Goal: Task Accomplishment & Management: Manage account settings

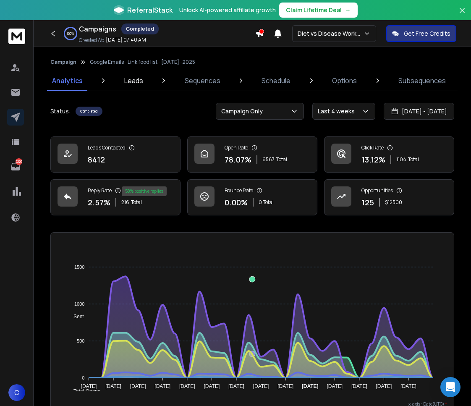
click at [134, 82] on p "Leads" at bounding box center [133, 81] width 19 height 10
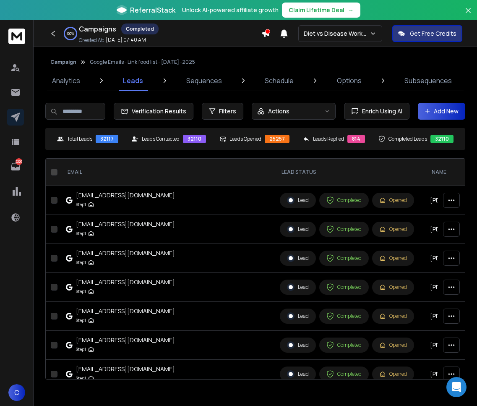
click at [437, 113] on button "Add New" at bounding box center [441, 111] width 47 height 17
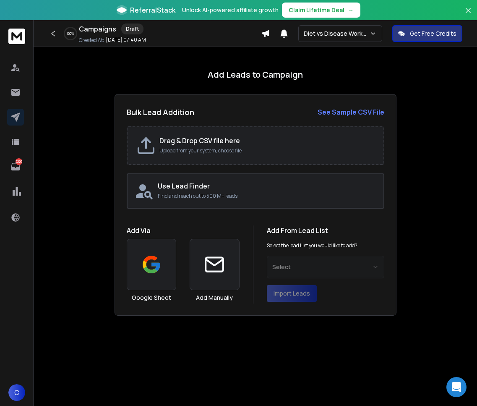
click at [196, 137] on h2 "Drag & Drop CSV file here" at bounding box center [268, 141] width 216 height 10
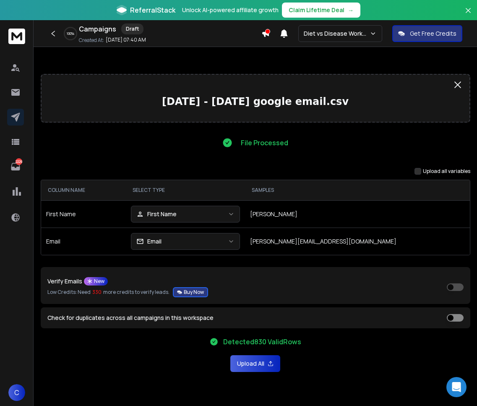
click at [454, 316] on button "Check for duplicates across all campaigns in this workspace" at bounding box center [455, 318] width 17 height 8
click at [277, 366] on button "Upload All" at bounding box center [256, 363] width 50 height 17
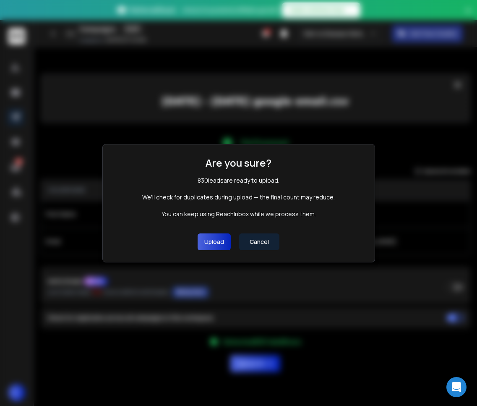
click at [221, 242] on button "Upload" at bounding box center [214, 241] width 33 height 17
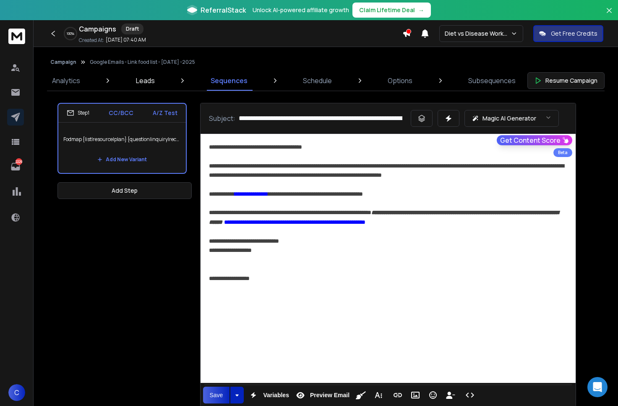
click at [146, 79] on p "Leads" at bounding box center [145, 81] width 19 height 10
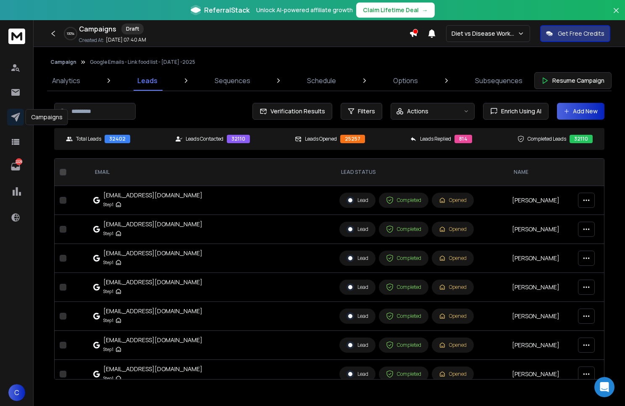
click at [16, 112] on icon at bounding box center [15, 117] width 10 height 10
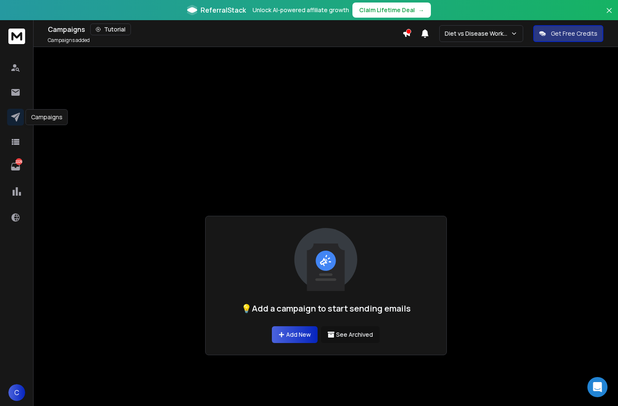
click at [14, 115] on icon at bounding box center [15, 117] width 10 height 10
click at [14, 110] on link at bounding box center [15, 117] width 17 height 17
click at [14, 45] on div "2229" at bounding box center [16, 129] width 19 height 200
click at [21, 39] on icon at bounding box center [16, 37] width 17 height 16
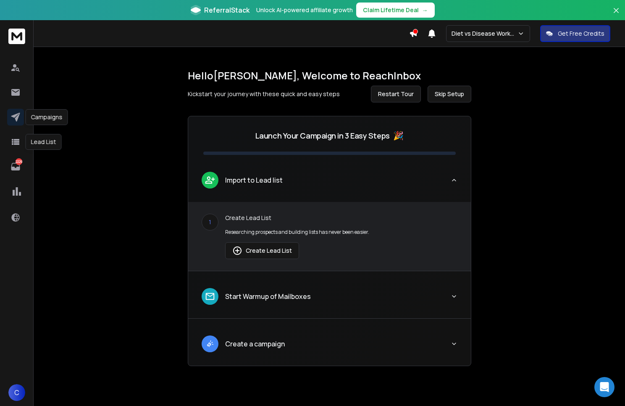
click at [15, 115] on icon at bounding box center [15, 117] width 9 height 9
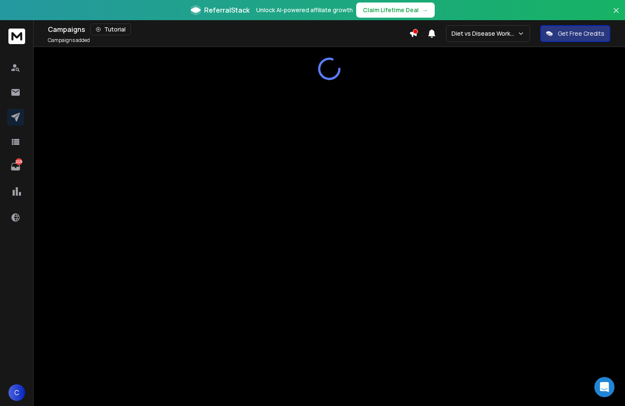
click at [477, 12] on icon "Close banner" at bounding box center [616, 11] width 8 height 8
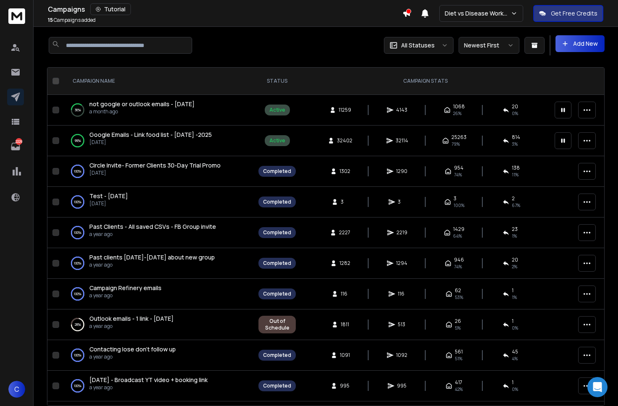
click at [153, 107] on span "not google or outlook emails - [DATE]" at bounding box center [141, 104] width 105 height 8
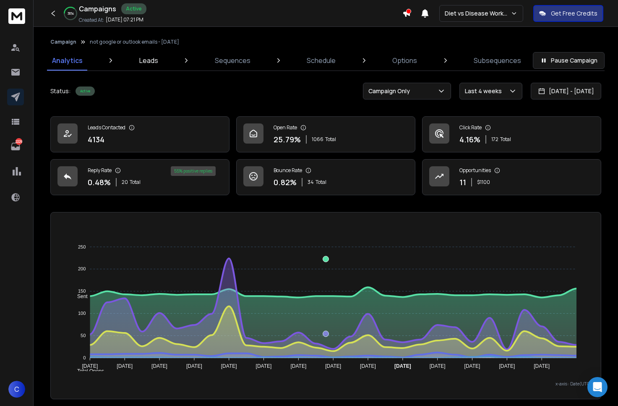
click at [152, 62] on p "Leads" at bounding box center [148, 60] width 19 height 10
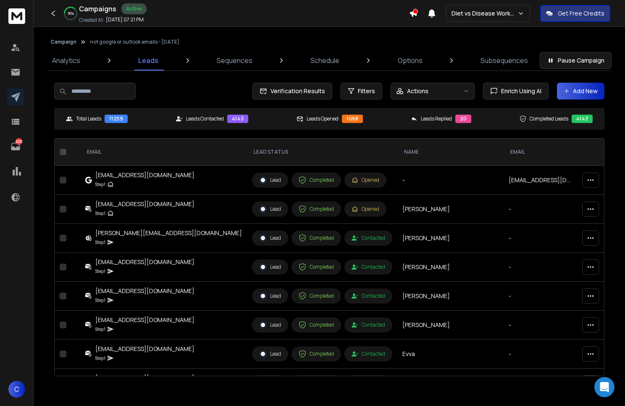
click at [477, 94] on button "Add New" at bounding box center [580, 91] width 47 height 17
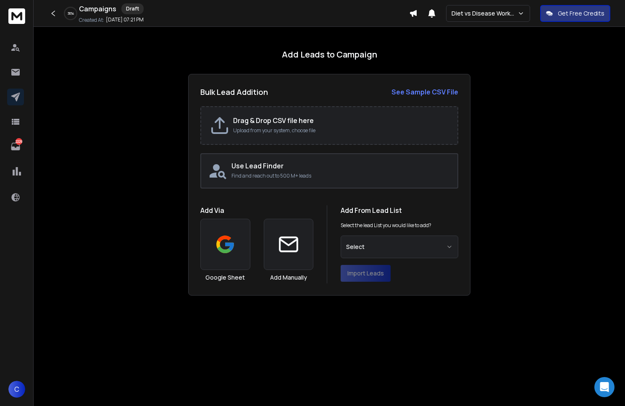
click at [294, 119] on h2 "Drag & Drop CSV file here" at bounding box center [341, 120] width 216 height 10
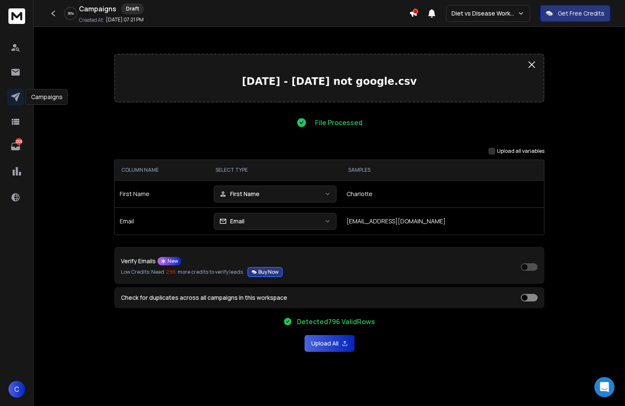
click at [22, 94] on link at bounding box center [15, 97] width 17 height 17
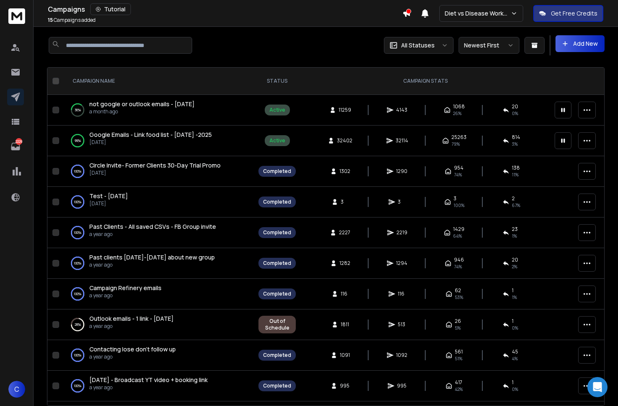
click at [163, 109] on p "a month ago" at bounding box center [141, 111] width 105 height 7
